Goal: Task Accomplishment & Management: Complete application form

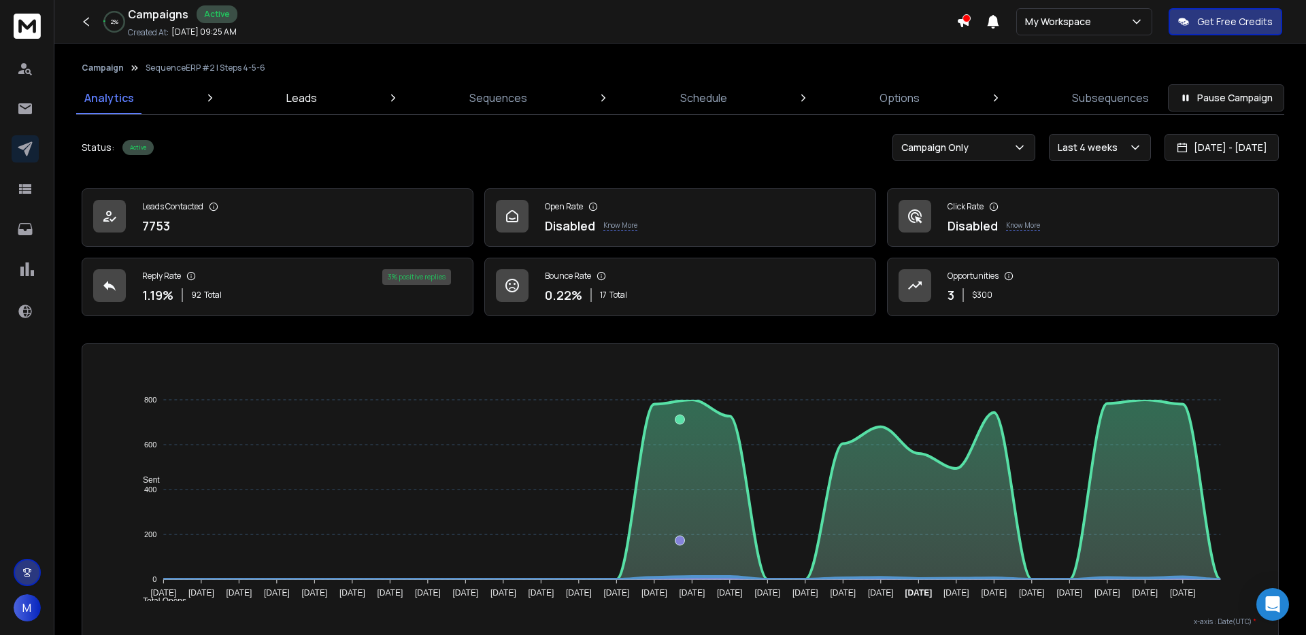
click at [312, 96] on p "Leads" at bounding box center [301, 98] width 31 height 16
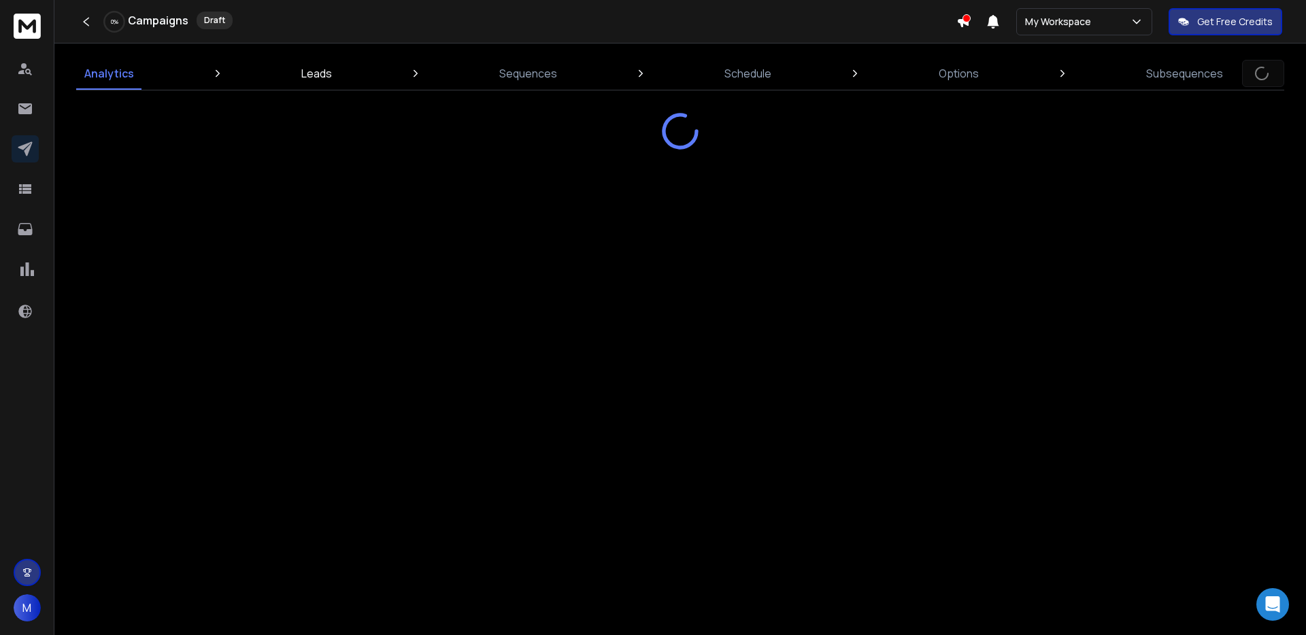
click at [333, 68] on link "Leads" at bounding box center [316, 73] width 47 height 33
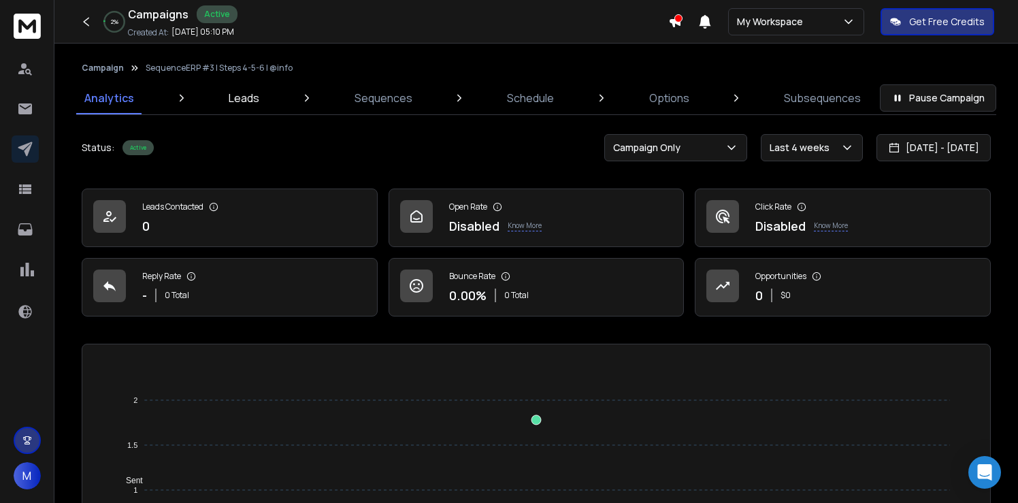
click at [234, 102] on p "Leads" at bounding box center [244, 98] width 31 height 16
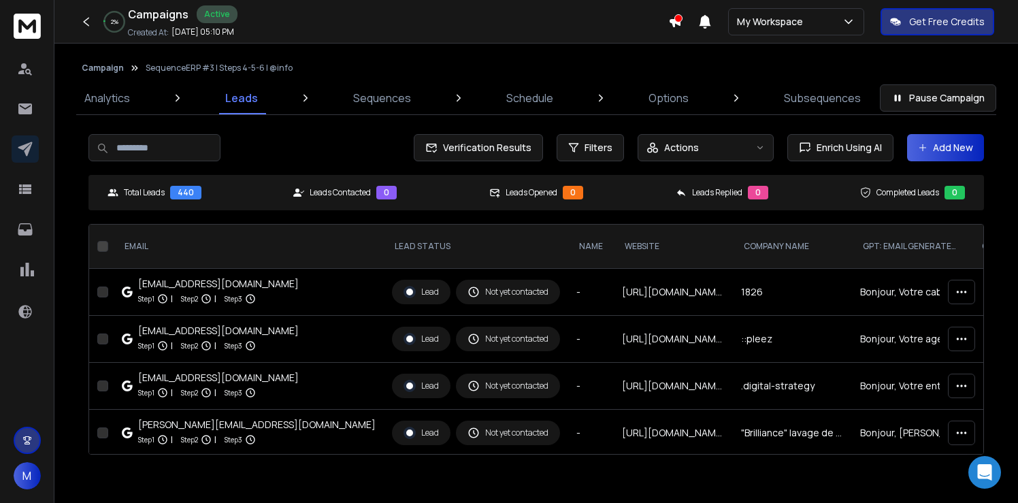
click at [931, 151] on button "Add New" at bounding box center [945, 147] width 77 height 27
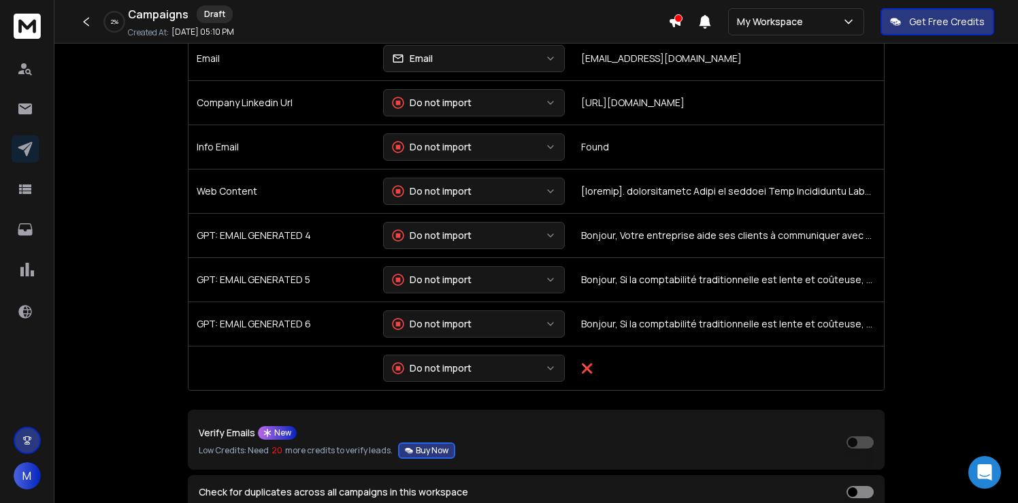
scroll to position [349, 0]
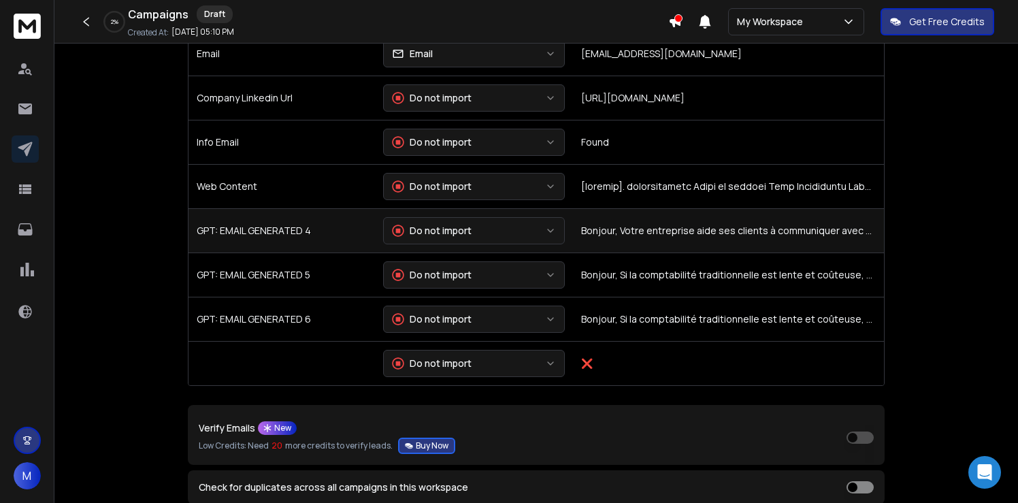
click at [493, 235] on button "Do not import" at bounding box center [474, 230] width 182 height 27
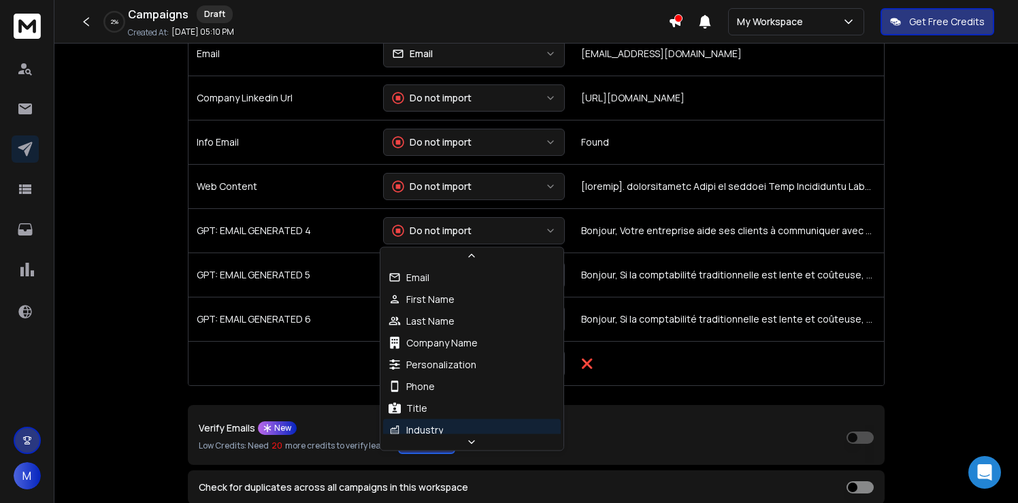
scroll to position [137, 0]
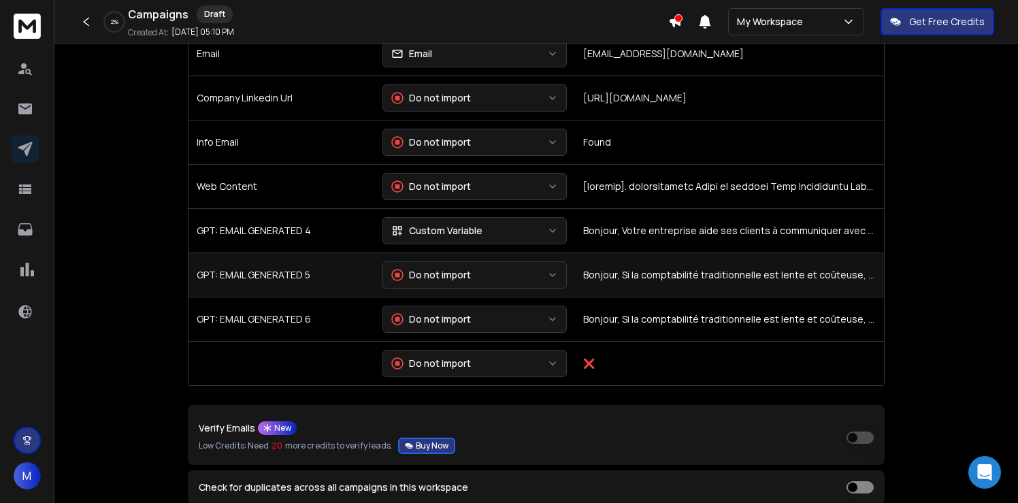
click at [479, 273] on button "Do not import" at bounding box center [474, 274] width 184 height 27
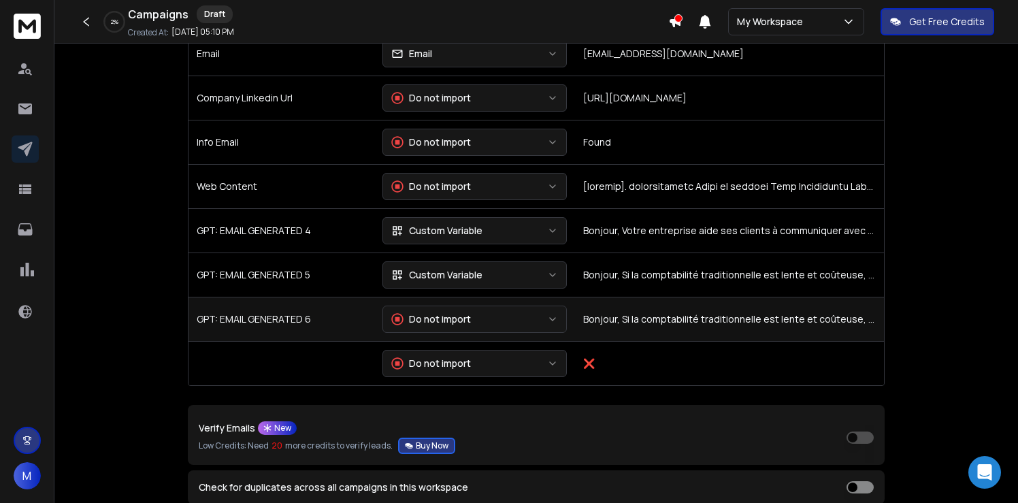
click at [469, 320] on button "Do not import" at bounding box center [474, 318] width 184 height 27
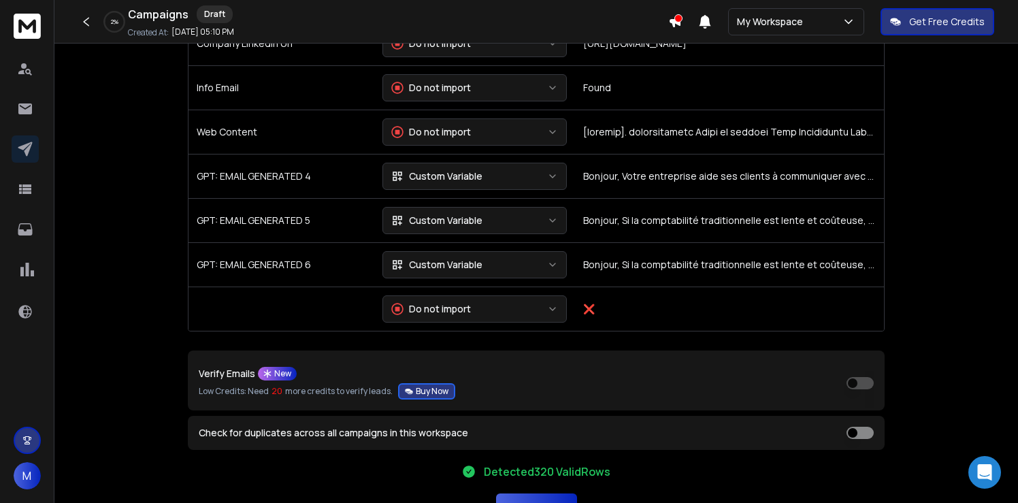
scroll to position [442, 0]
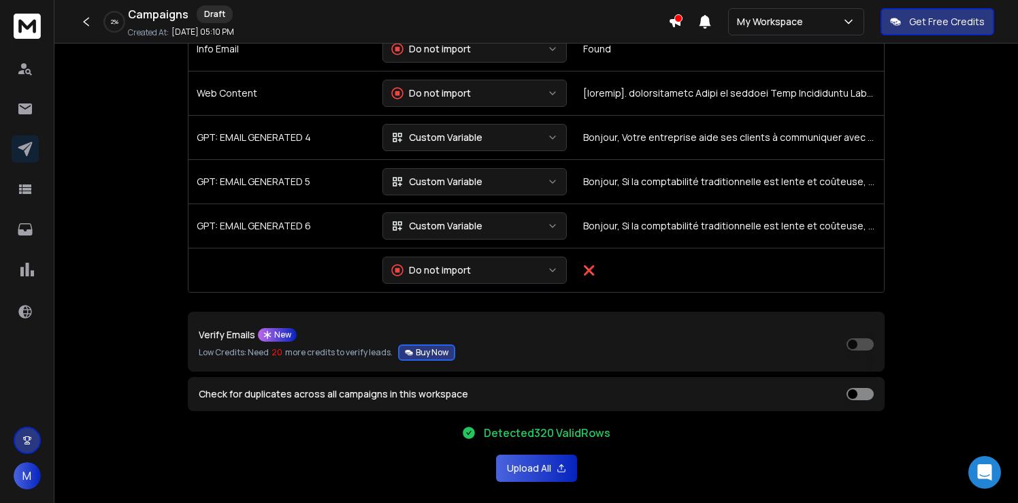
click at [524, 467] on button "Upload All" at bounding box center [536, 467] width 81 height 27
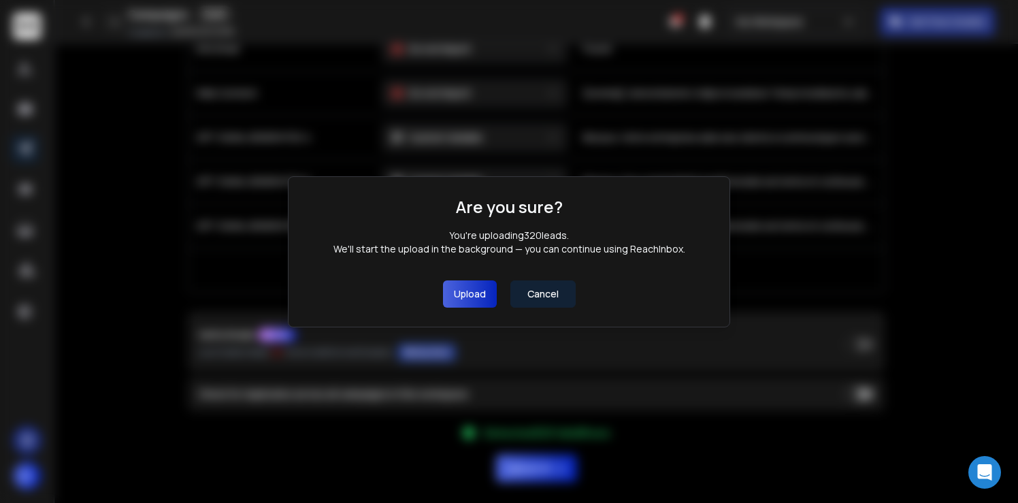
click at [482, 298] on button "Upload" at bounding box center [470, 293] width 54 height 27
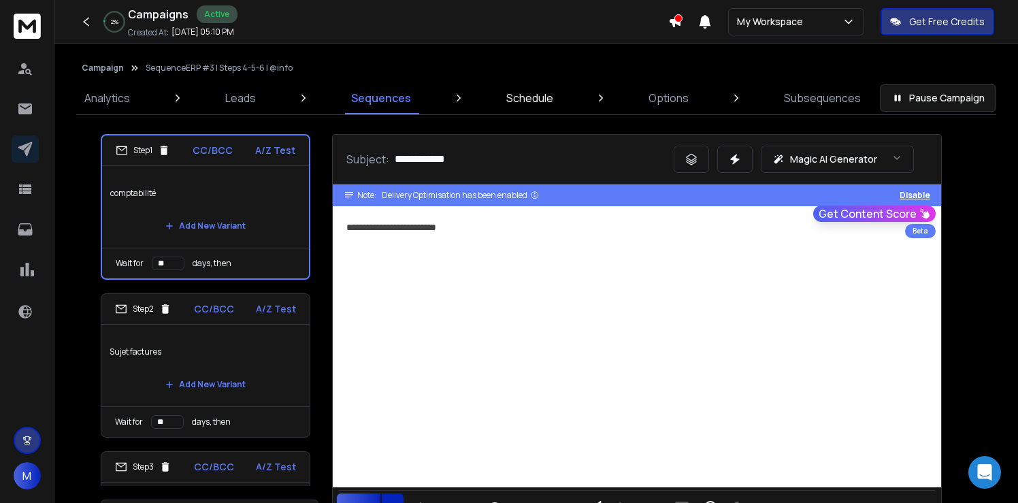
click at [541, 107] on link "Schedule" at bounding box center [529, 98] width 63 height 33
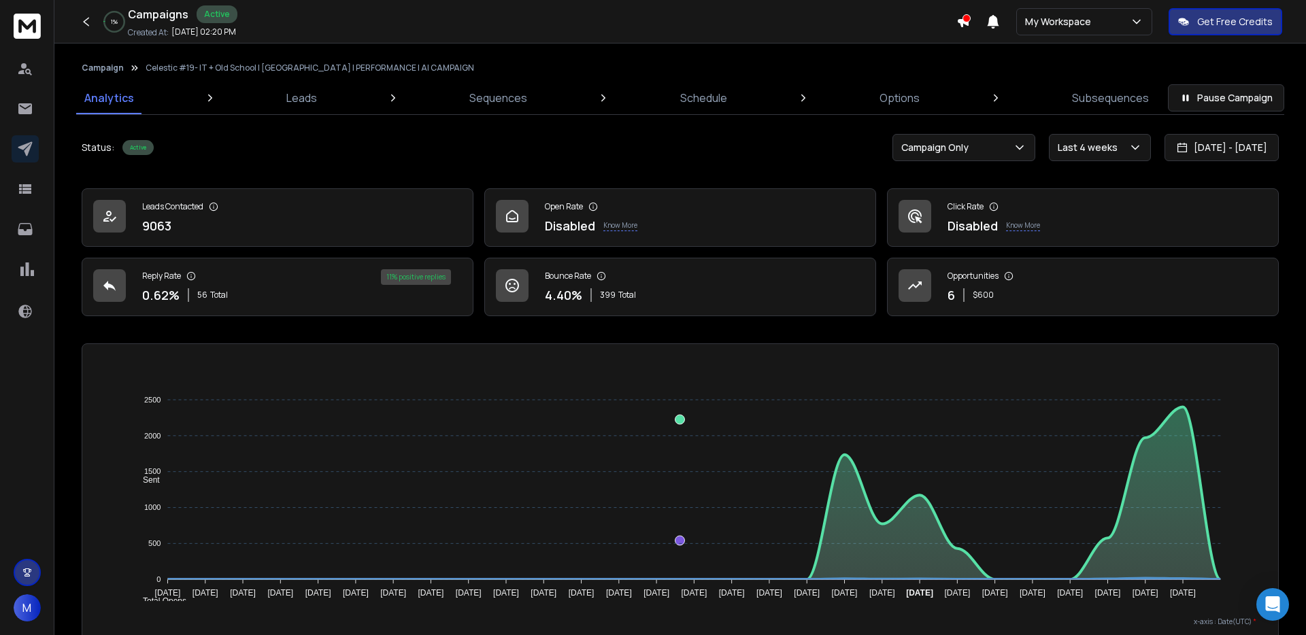
click at [327, 90] on div "Analytics Leads Sequences Schedule Options Subsequences" at bounding box center [616, 98] width 1081 height 33
click at [316, 92] on p "Leads" at bounding box center [301, 98] width 31 height 16
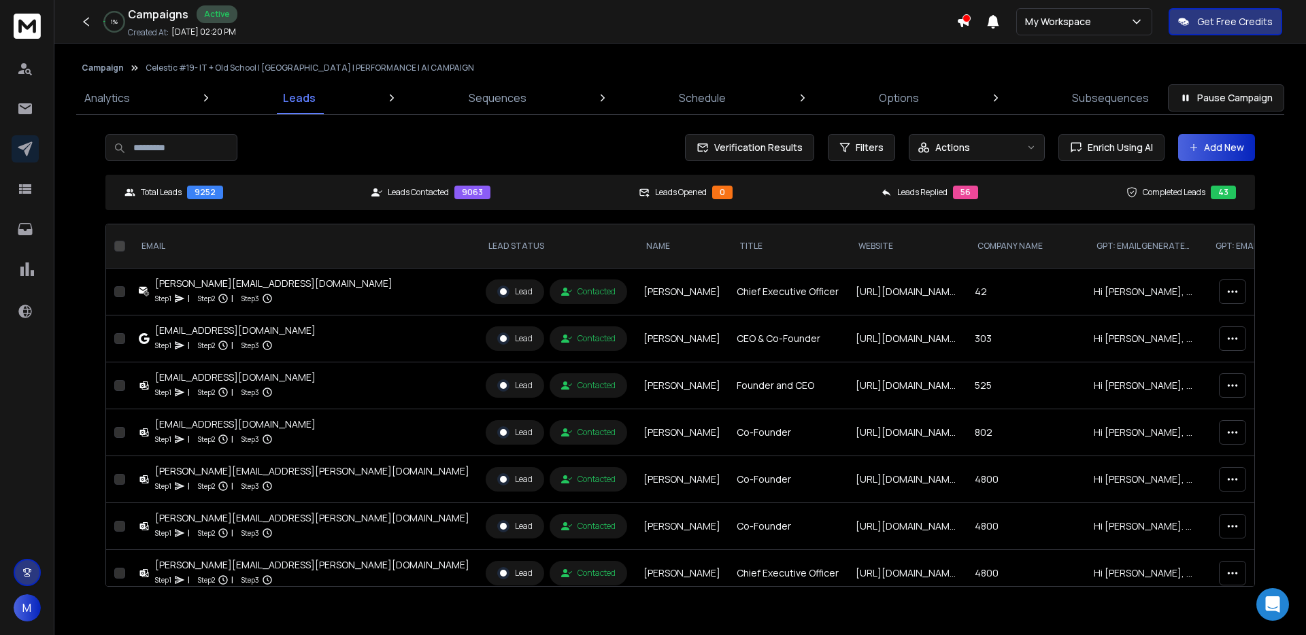
click at [1210, 153] on button "Add New" at bounding box center [1216, 147] width 77 height 27
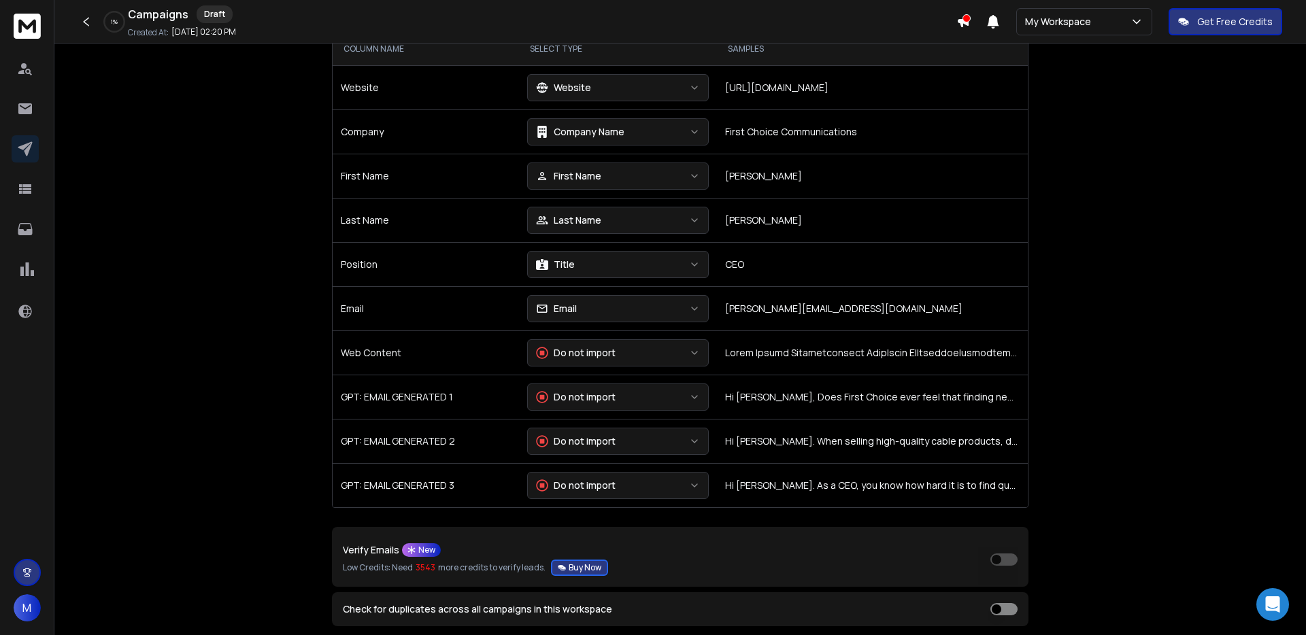
scroll to position [233, 0]
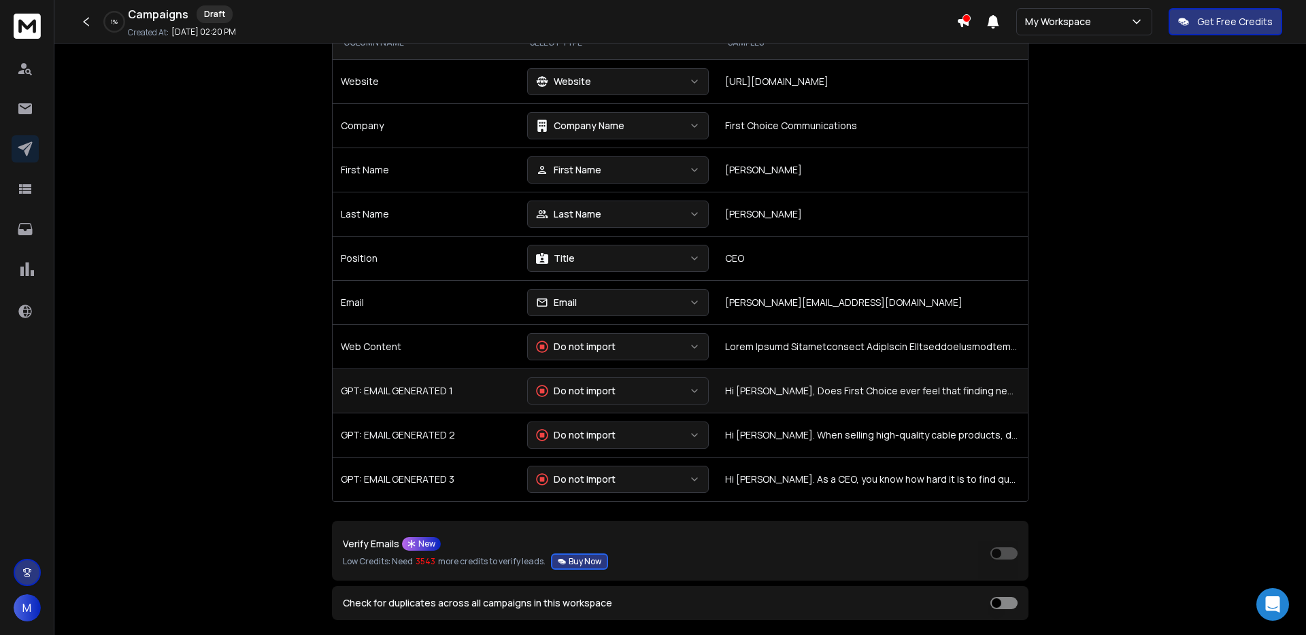
click at [620, 375] on td "Do not import" at bounding box center [618, 391] width 198 height 44
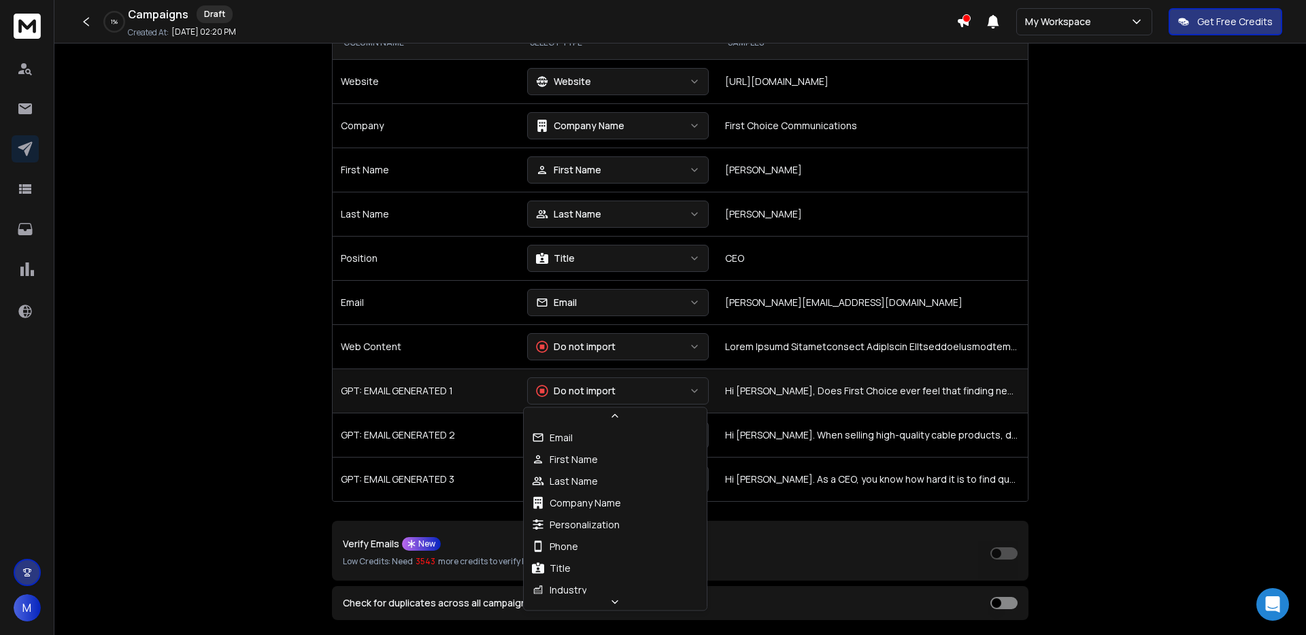
click at [623, 388] on button "Do not import" at bounding box center [618, 391] width 182 height 27
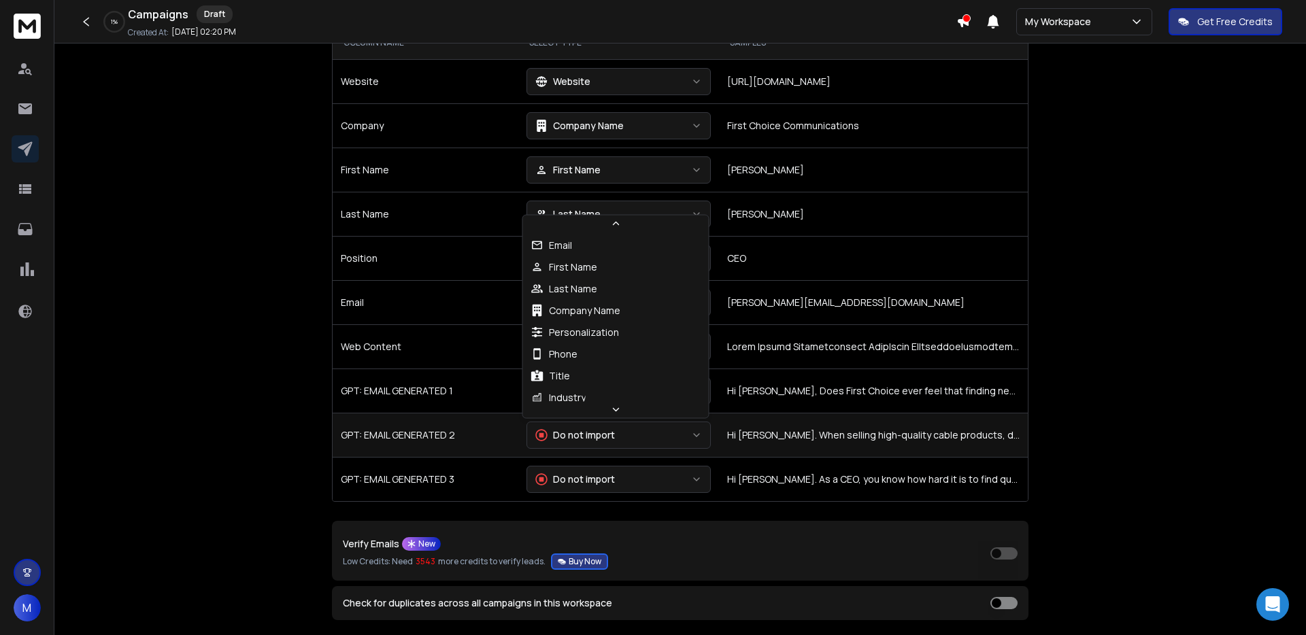
click at [592, 429] on div "Do not import" at bounding box center [575, 436] width 80 height 14
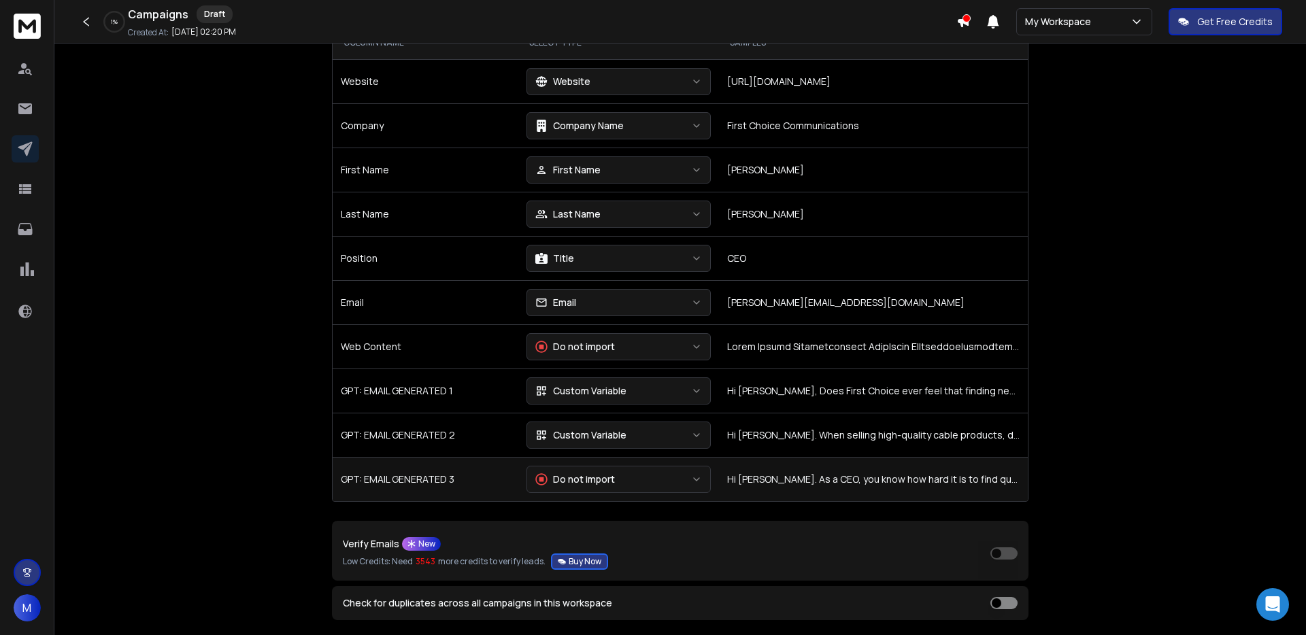
click at [604, 469] on button "Do not import" at bounding box center [618, 479] width 184 height 27
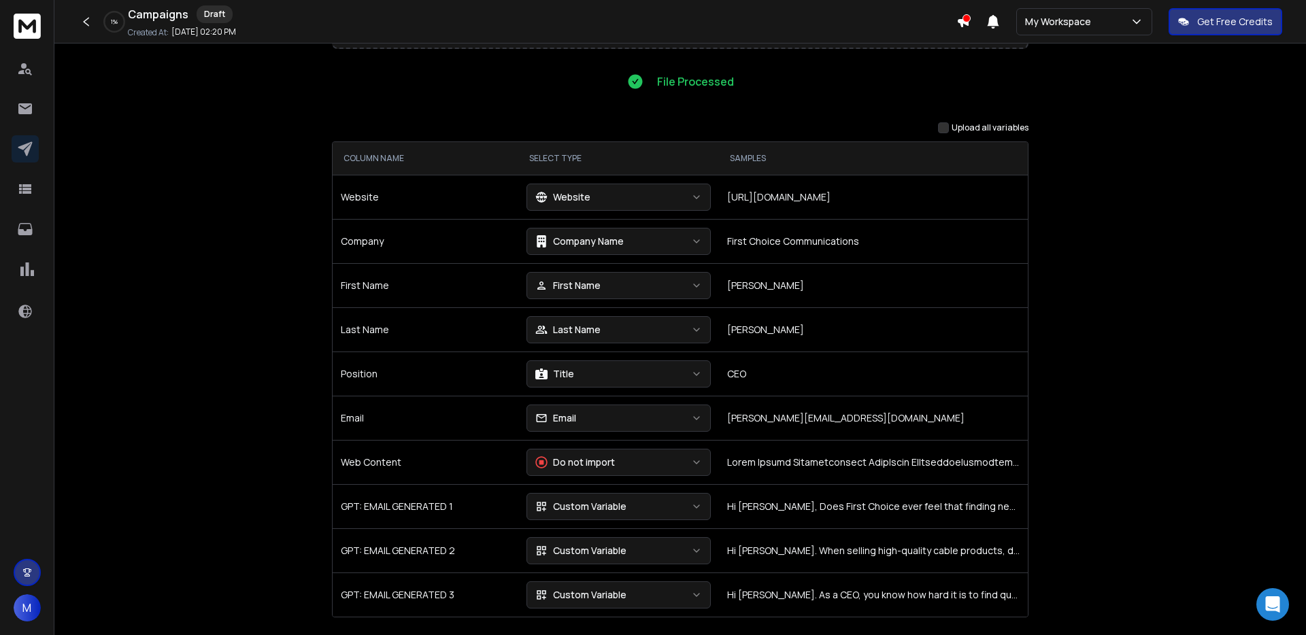
scroll to position [310, 0]
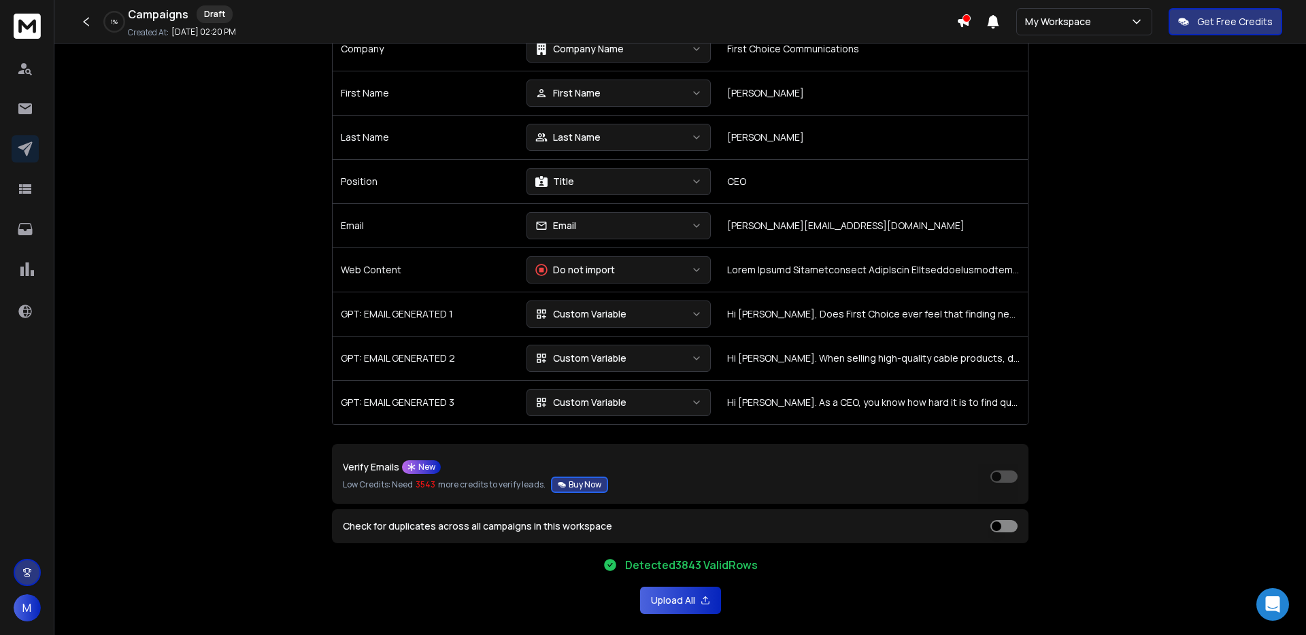
click at [670, 599] on button "Upload All" at bounding box center [680, 600] width 81 height 27
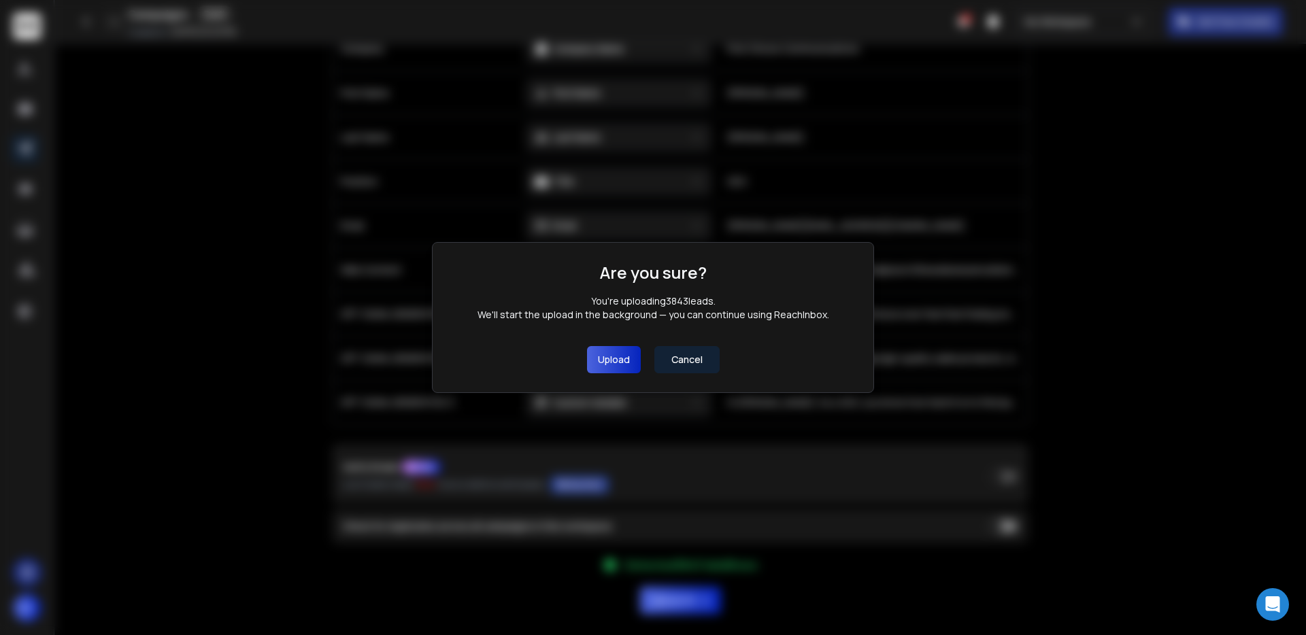
click at [609, 354] on button "Upload" at bounding box center [614, 359] width 54 height 27
